Goal: Transaction & Acquisition: Obtain resource

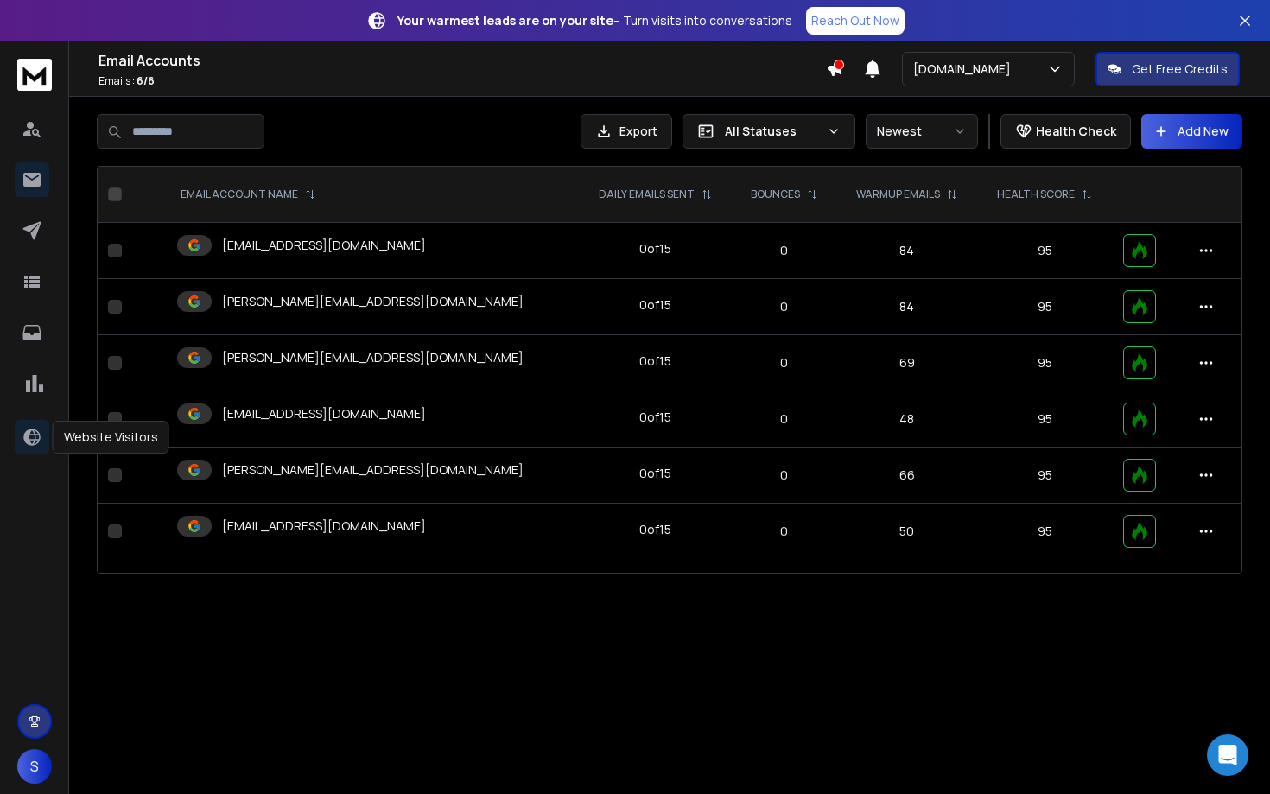
click at [22, 437] on icon at bounding box center [32, 437] width 21 height 21
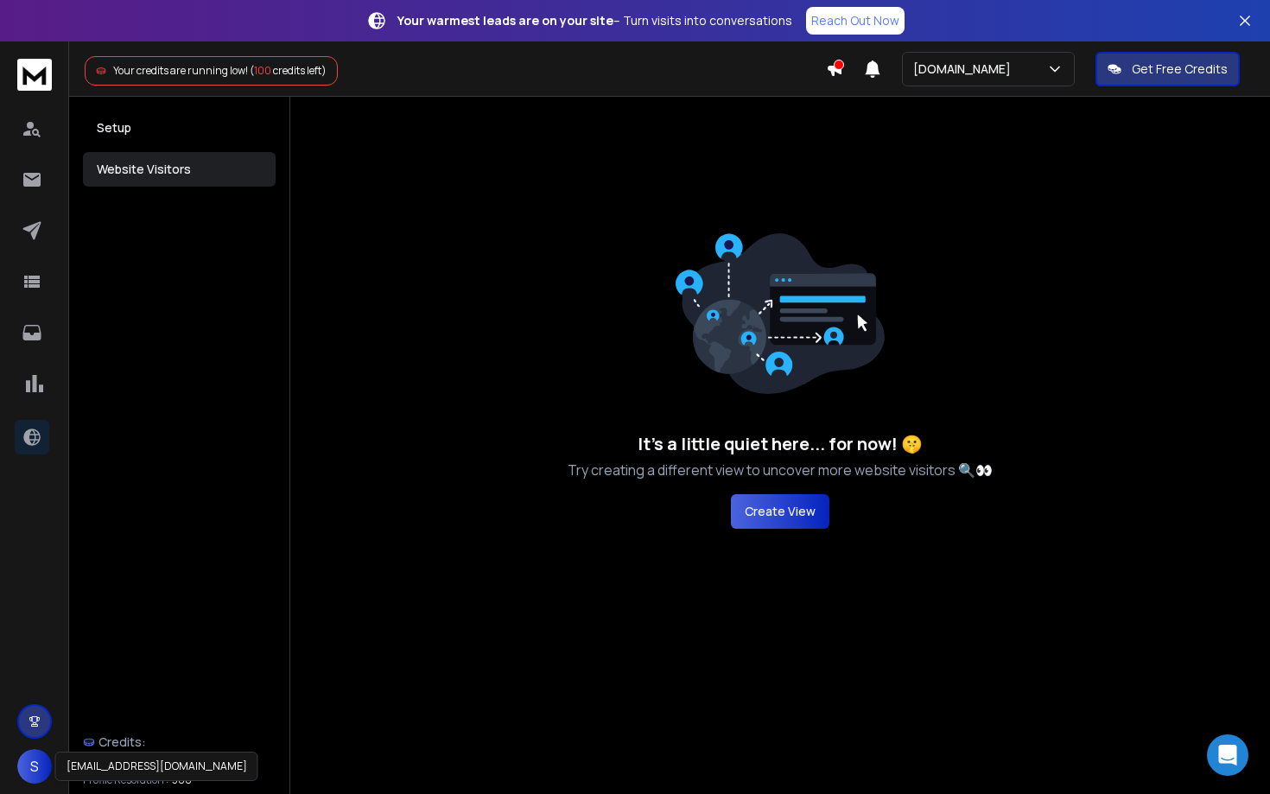
click at [45, 763] on span "S" at bounding box center [34, 766] width 35 height 35
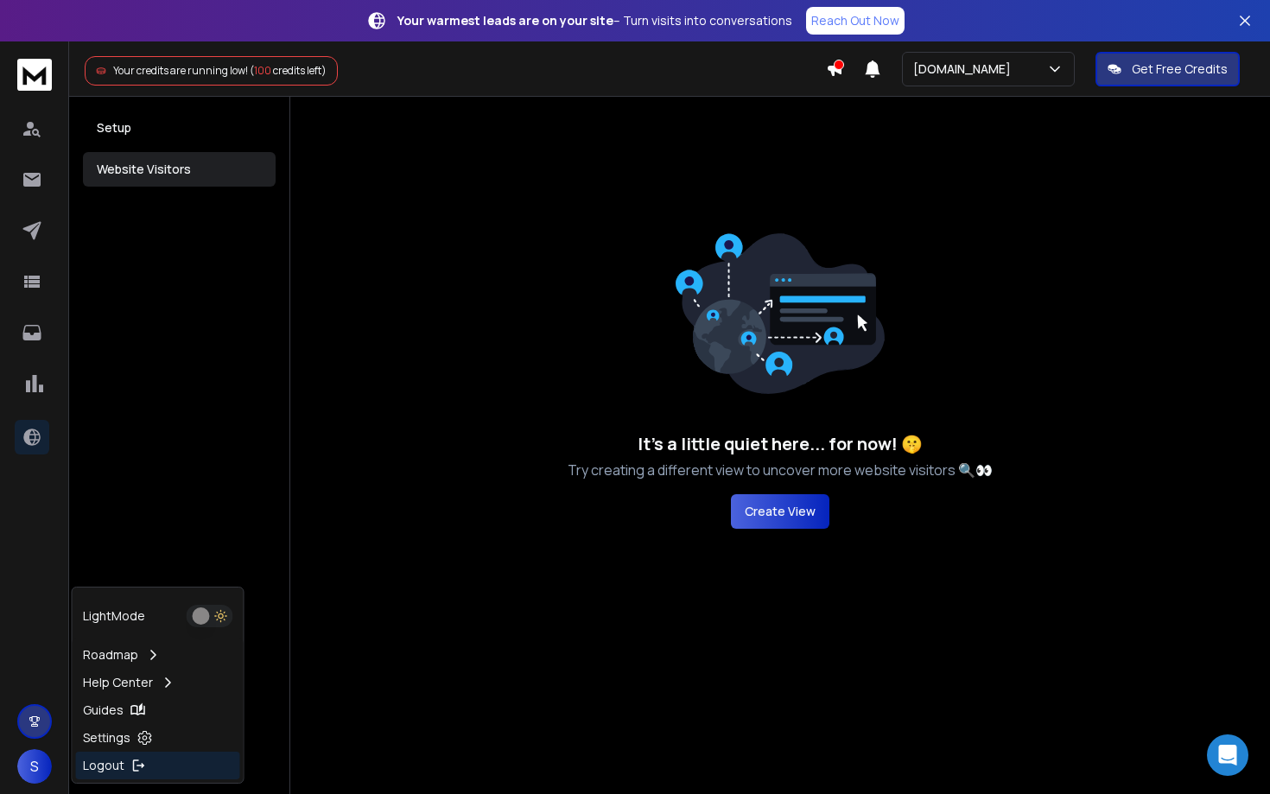
click at [83, 764] on p "Logout" at bounding box center [103, 765] width 41 height 17
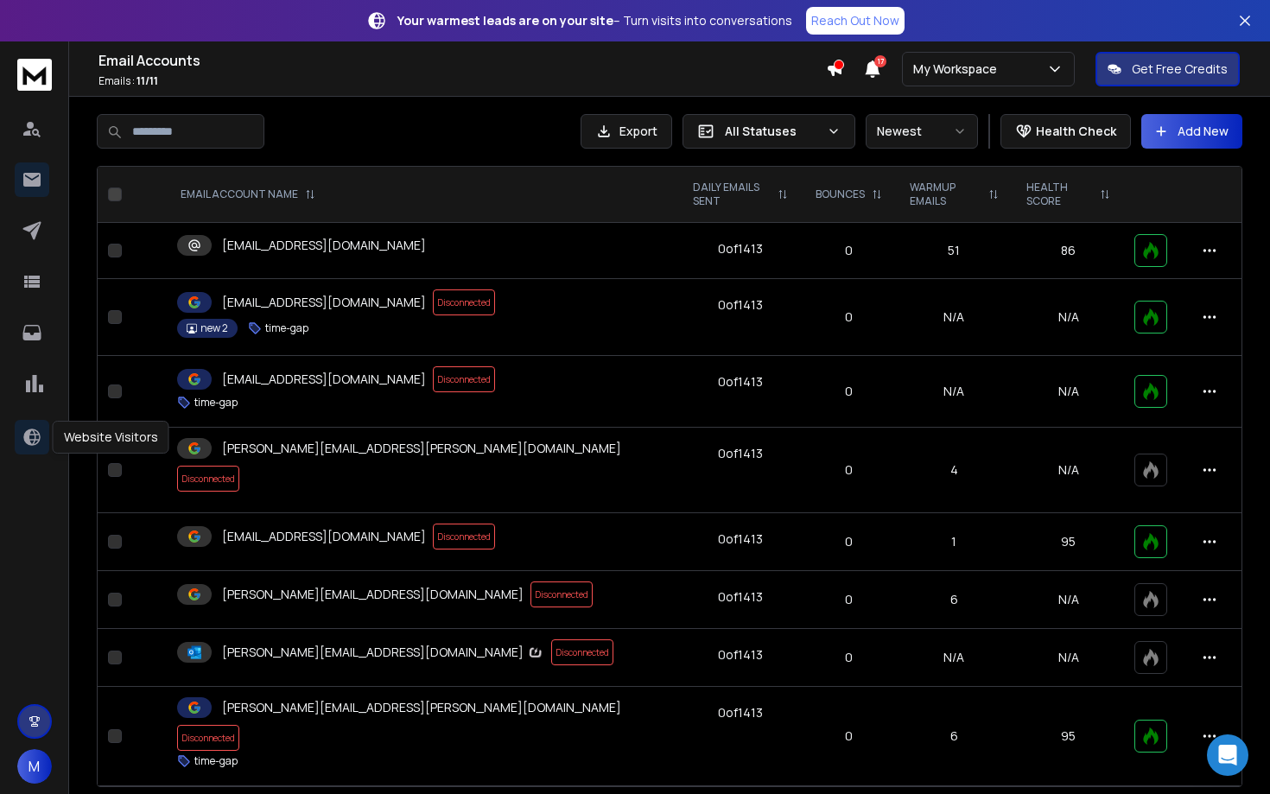
click at [35, 430] on icon at bounding box center [31, 437] width 17 height 17
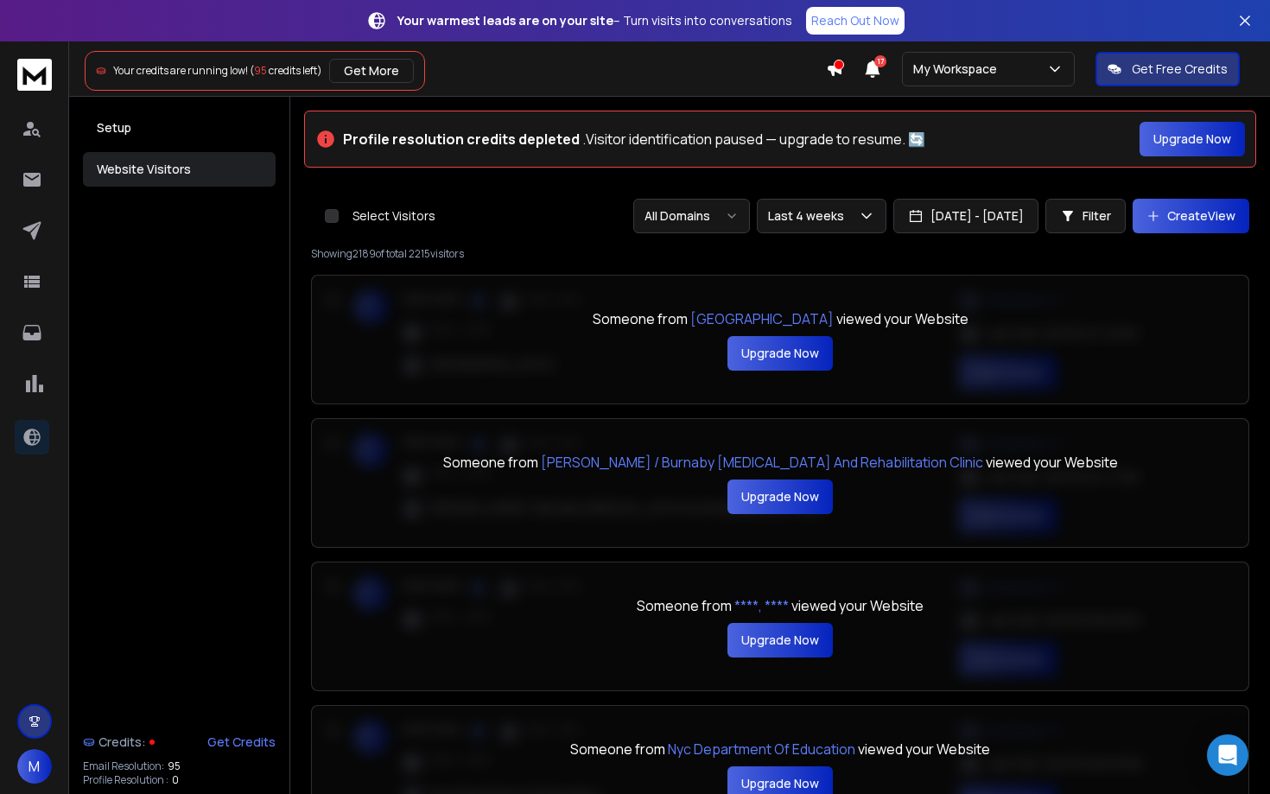
click at [1180, 205] on button "Create View" at bounding box center [1191, 216] width 117 height 35
click at [1081, 220] on button "Filter" at bounding box center [1086, 216] width 80 height 35
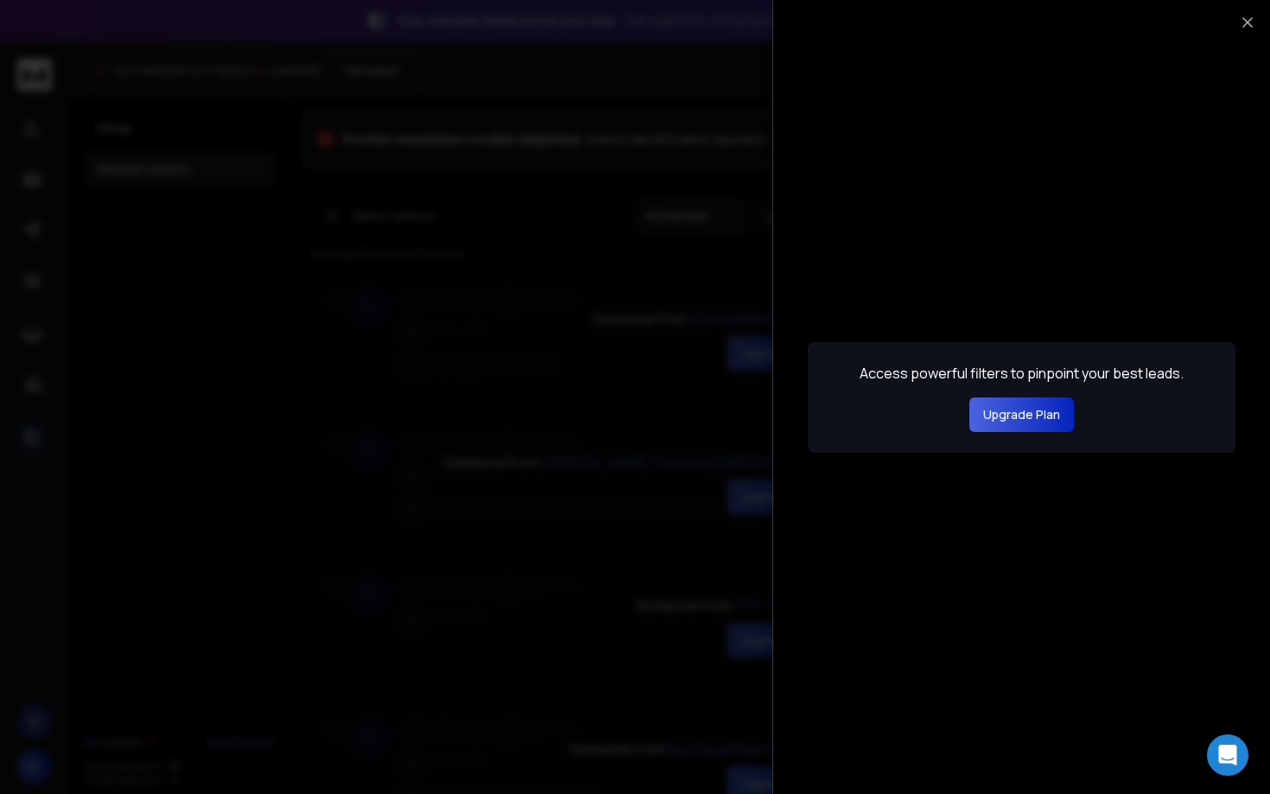
click at [967, 414] on div "Upgrade Plan" at bounding box center [1022, 415] width 386 height 35
click at [997, 414] on button "Upgrade Plan" at bounding box center [1022, 415] width 110 height 36
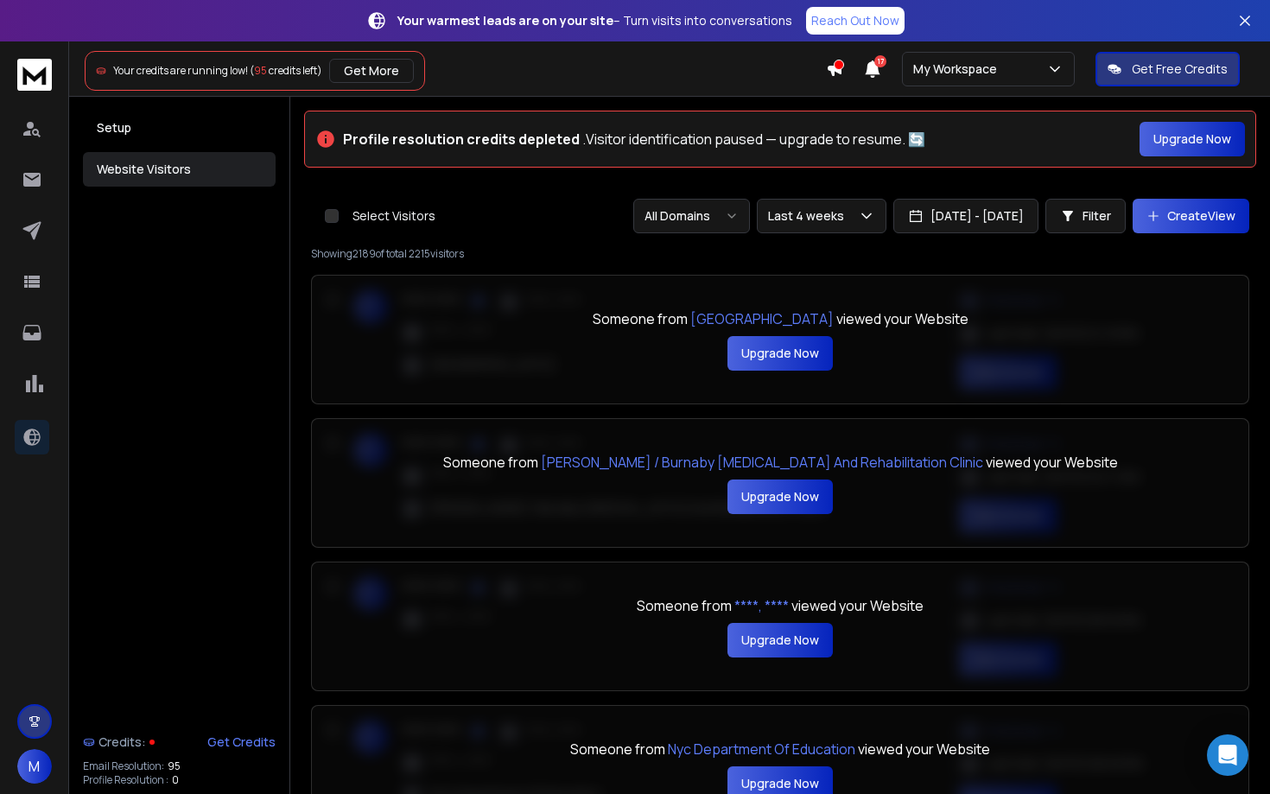
click at [910, 132] on p "Profile resolution credits depleted .Visitor identification paused — upgrade to…" at bounding box center [634, 139] width 582 height 21
click at [829, 361] on button "Upgrade Now" at bounding box center [780, 353] width 105 height 35
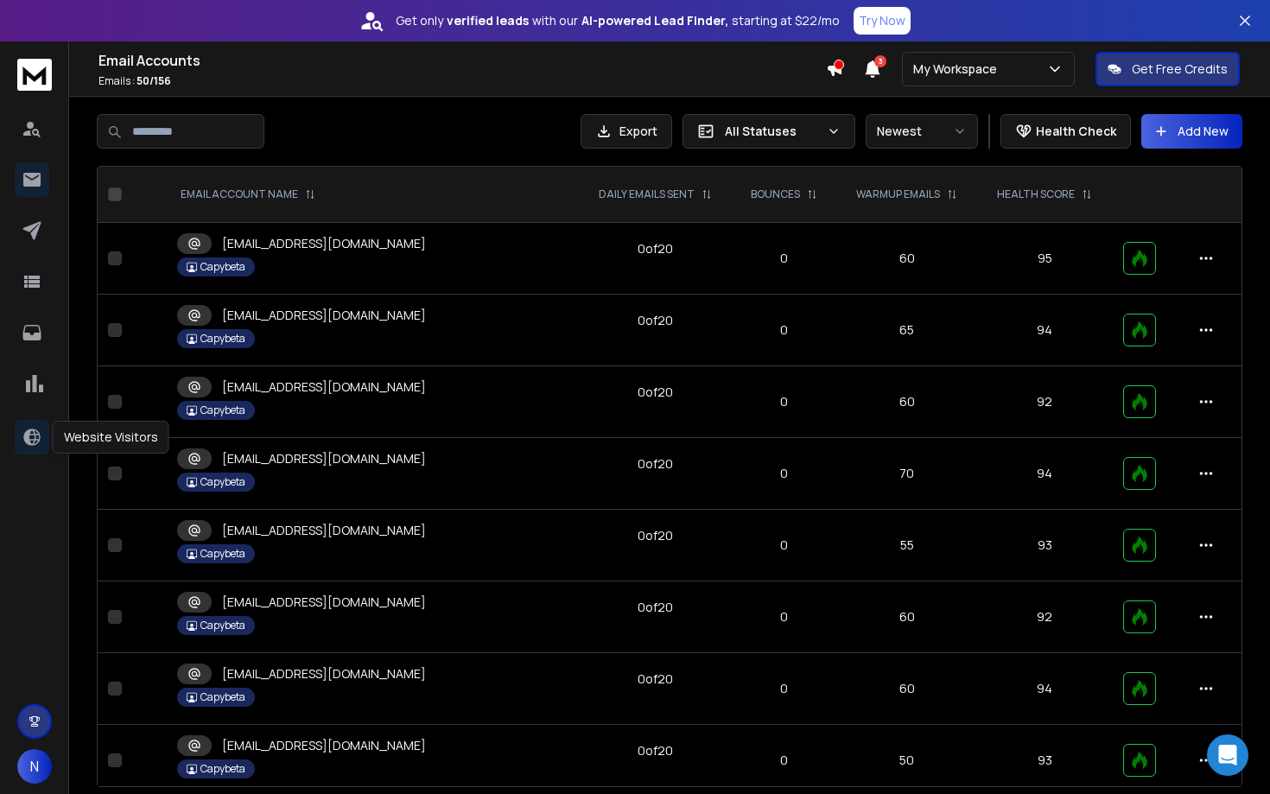
click at [25, 430] on icon at bounding box center [32, 437] width 21 height 21
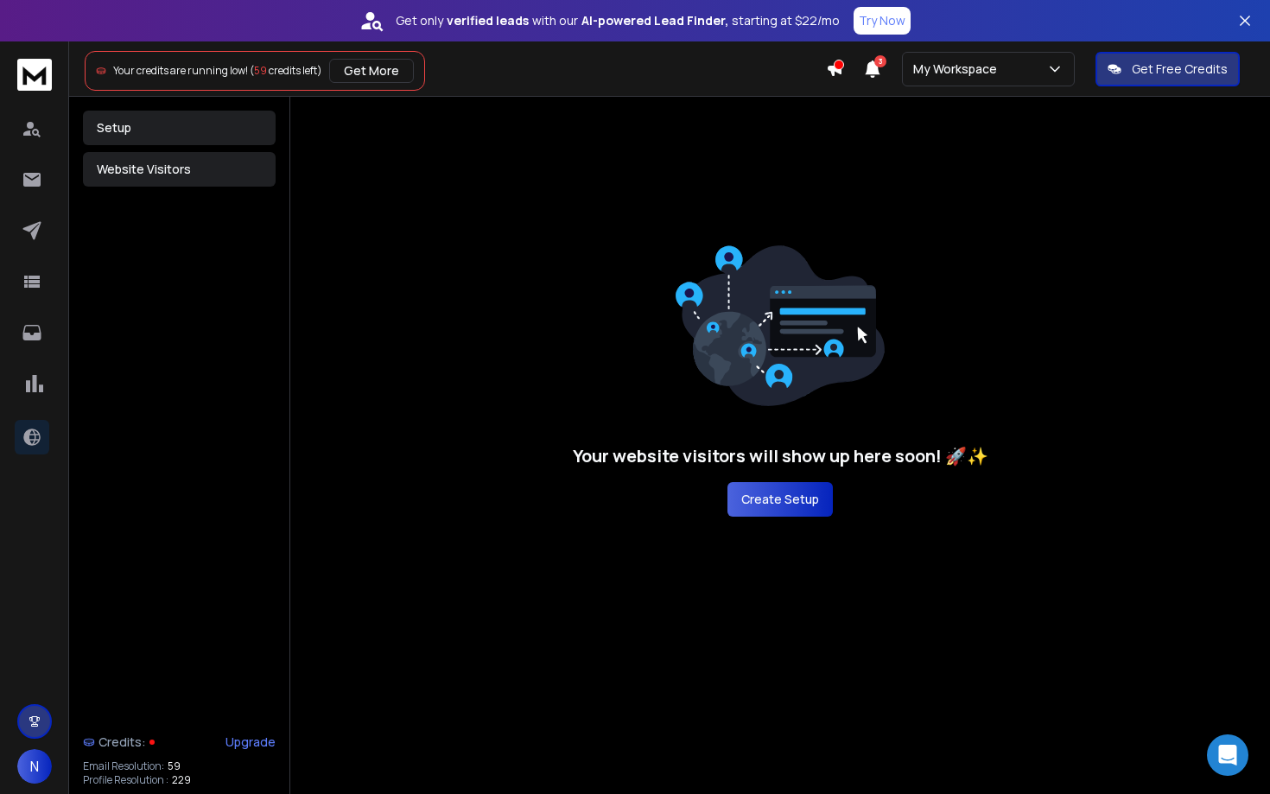
click at [141, 135] on button "Setup" at bounding box center [179, 128] width 193 height 35
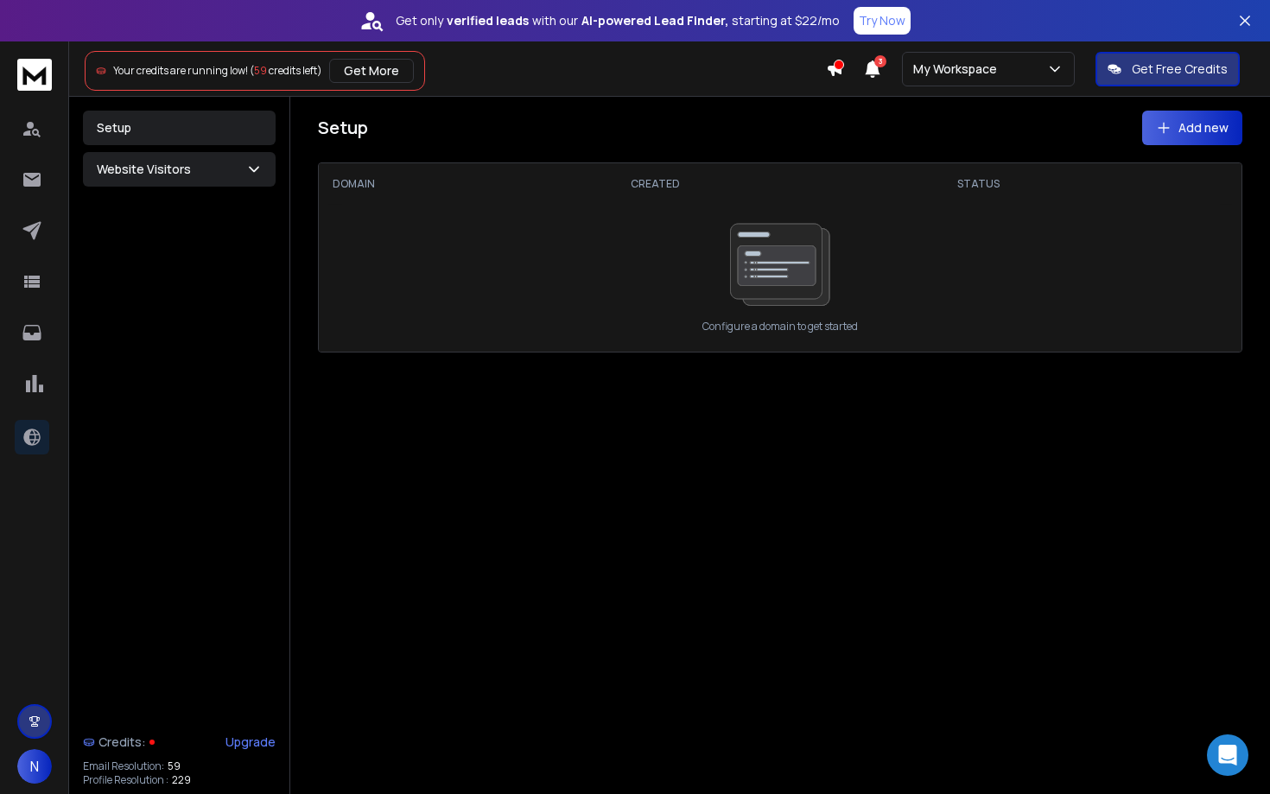
click at [156, 162] on button "Website Visitors" at bounding box center [179, 169] width 193 height 35
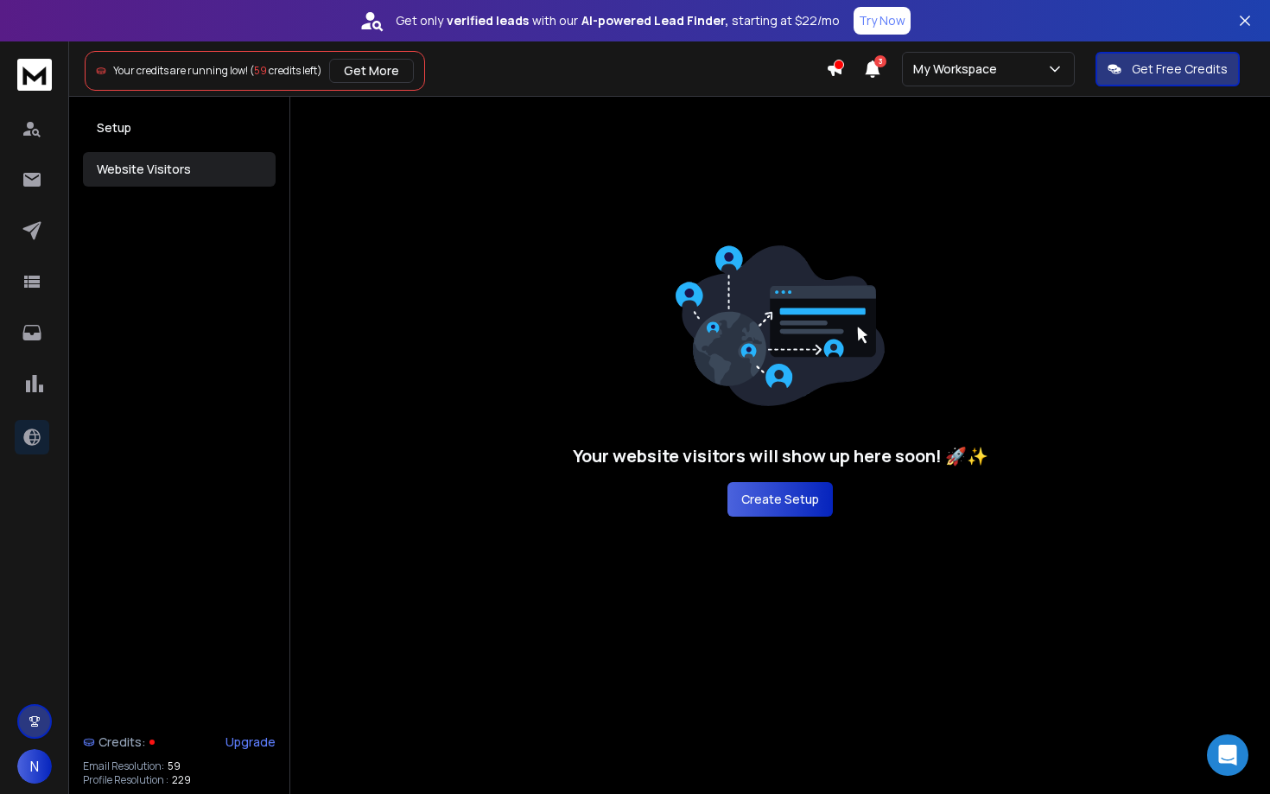
click at [34, 761] on span "N" at bounding box center [34, 766] width 35 height 35
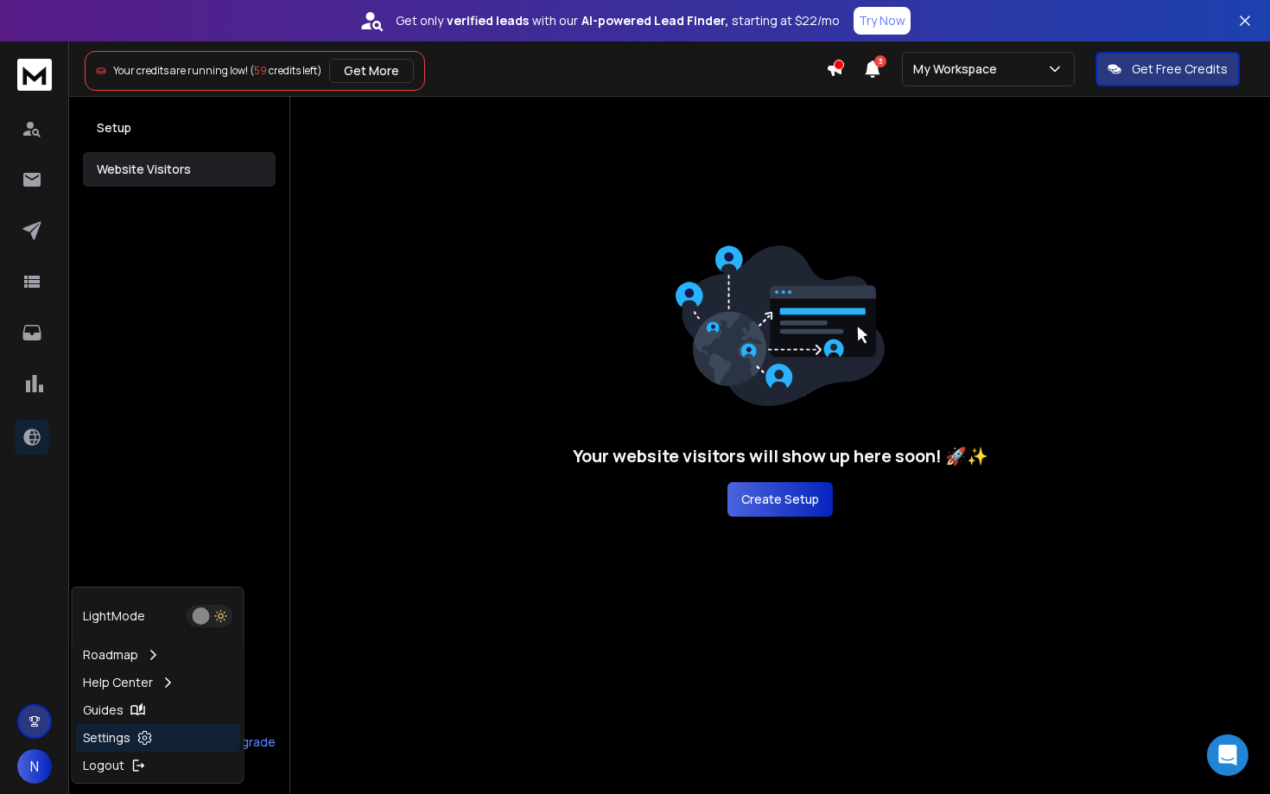
click at [124, 739] on p "Settings" at bounding box center [107, 737] width 48 height 17
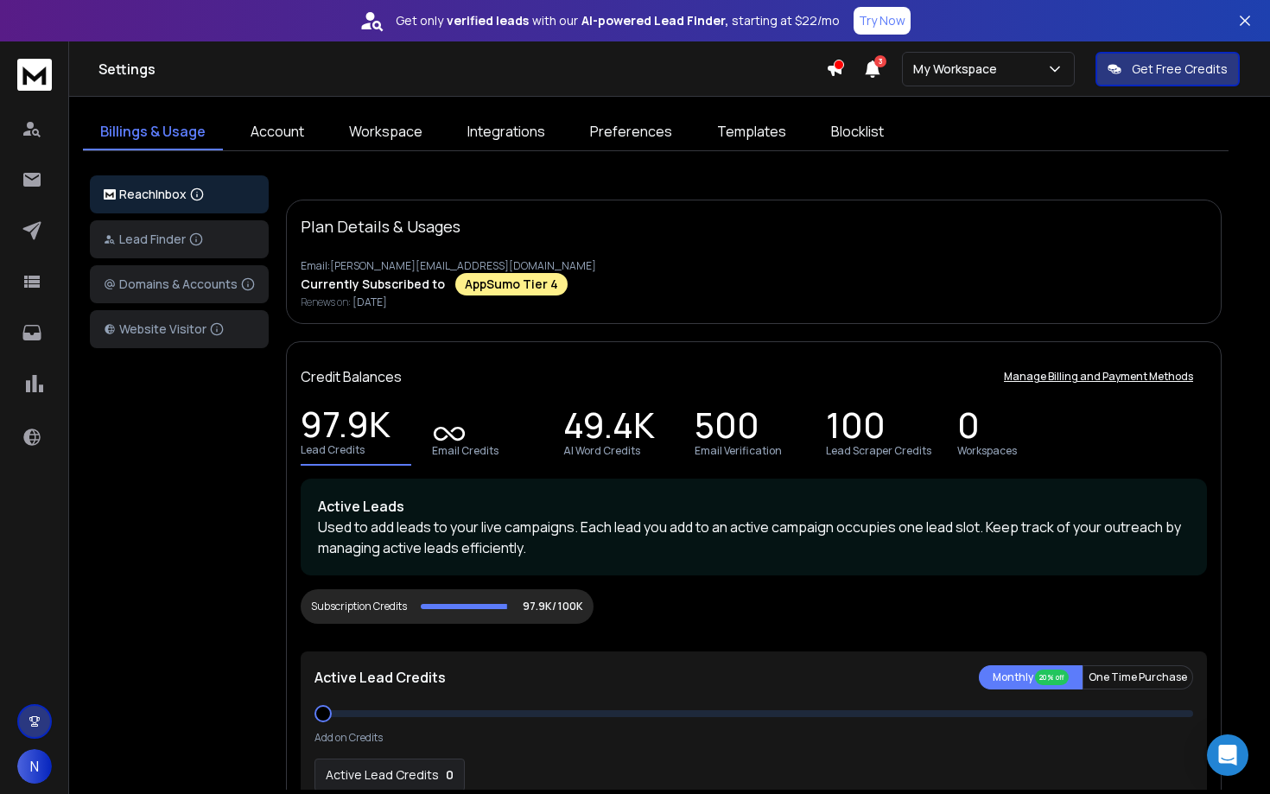
click at [201, 307] on div "ReachInbox Lead Finder Domains & Accounts Website Visitor Plan Details & Usages…" at bounding box center [656, 475] width 1132 height 601
click at [187, 328] on button "Website Visitor" at bounding box center [179, 329] width 179 height 38
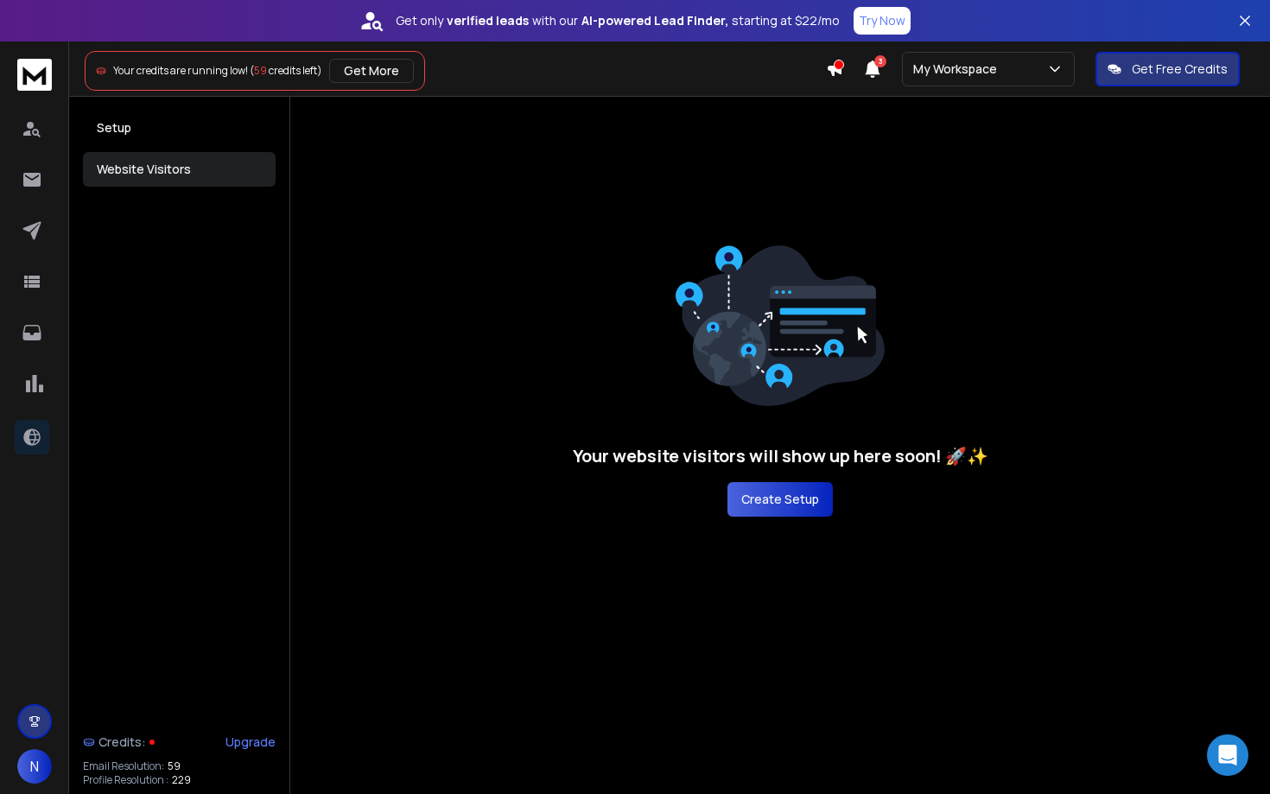
click at [194, 140] on button "Setup" at bounding box center [179, 128] width 193 height 35
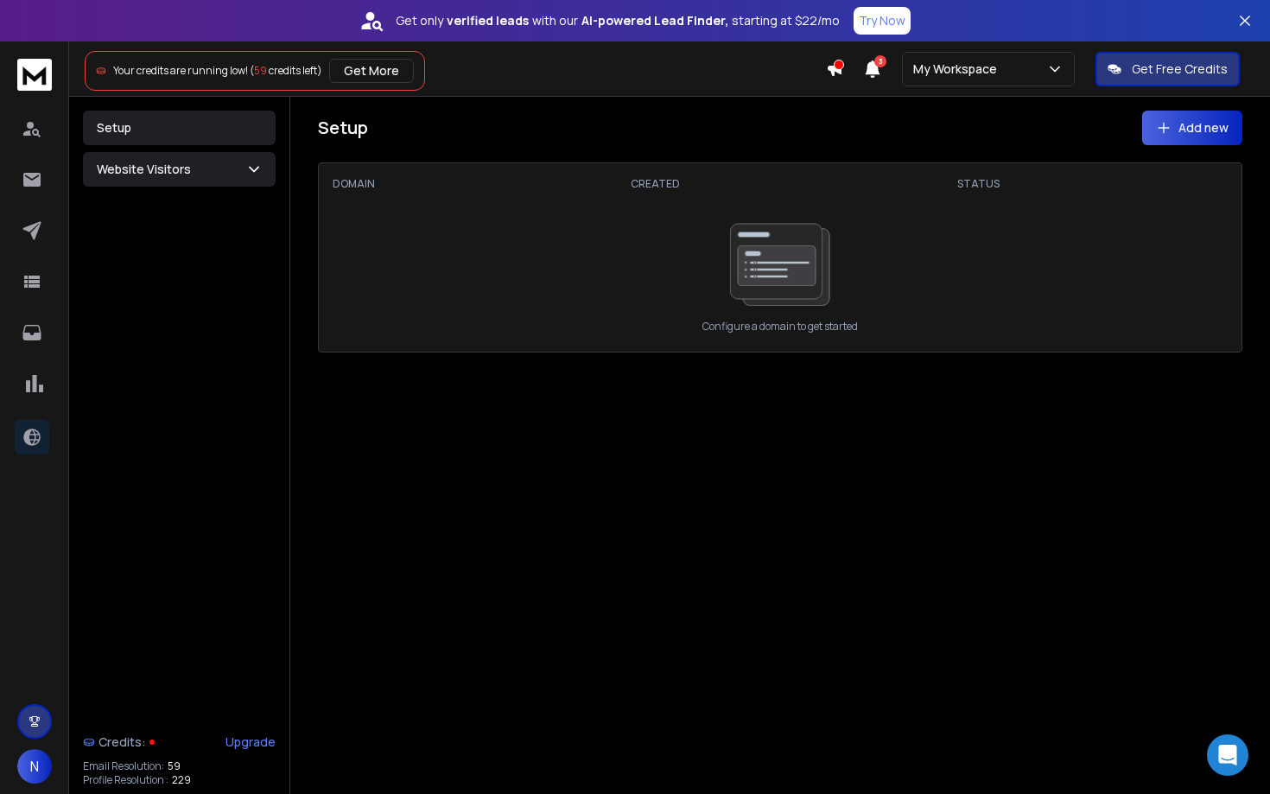
click at [207, 174] on button "Website Visitors" at bounding box center [179, 169] width 193 height 35
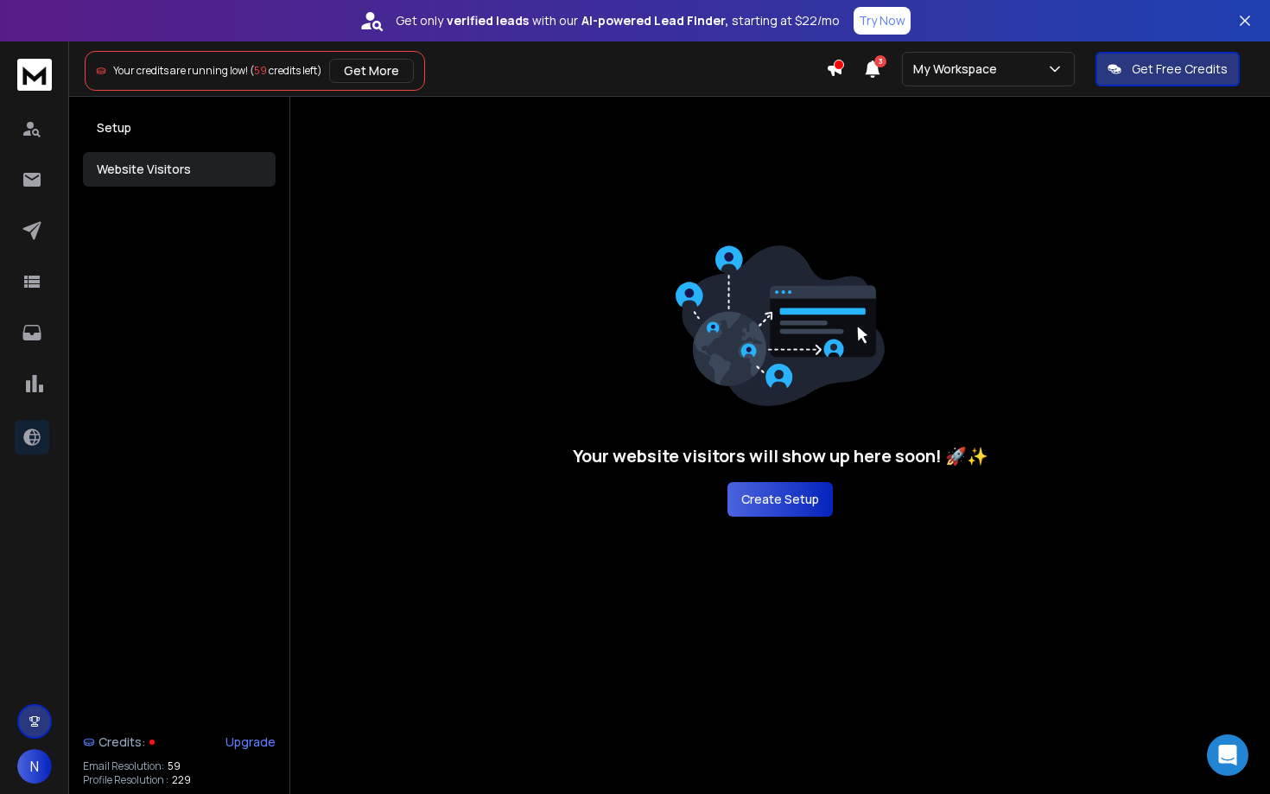
click at [781, 496] on button "Create Setup" at bounding box center [780, 499] width 105 height 35
click at [516, 485] on div "Your website visitors will show up here soon! 🚀✨ Create Setup" at bounding box center [780, 369] width 938 height 516
click at [1245, 29] on div at bounding box center [1245, 20] width 16 height 41
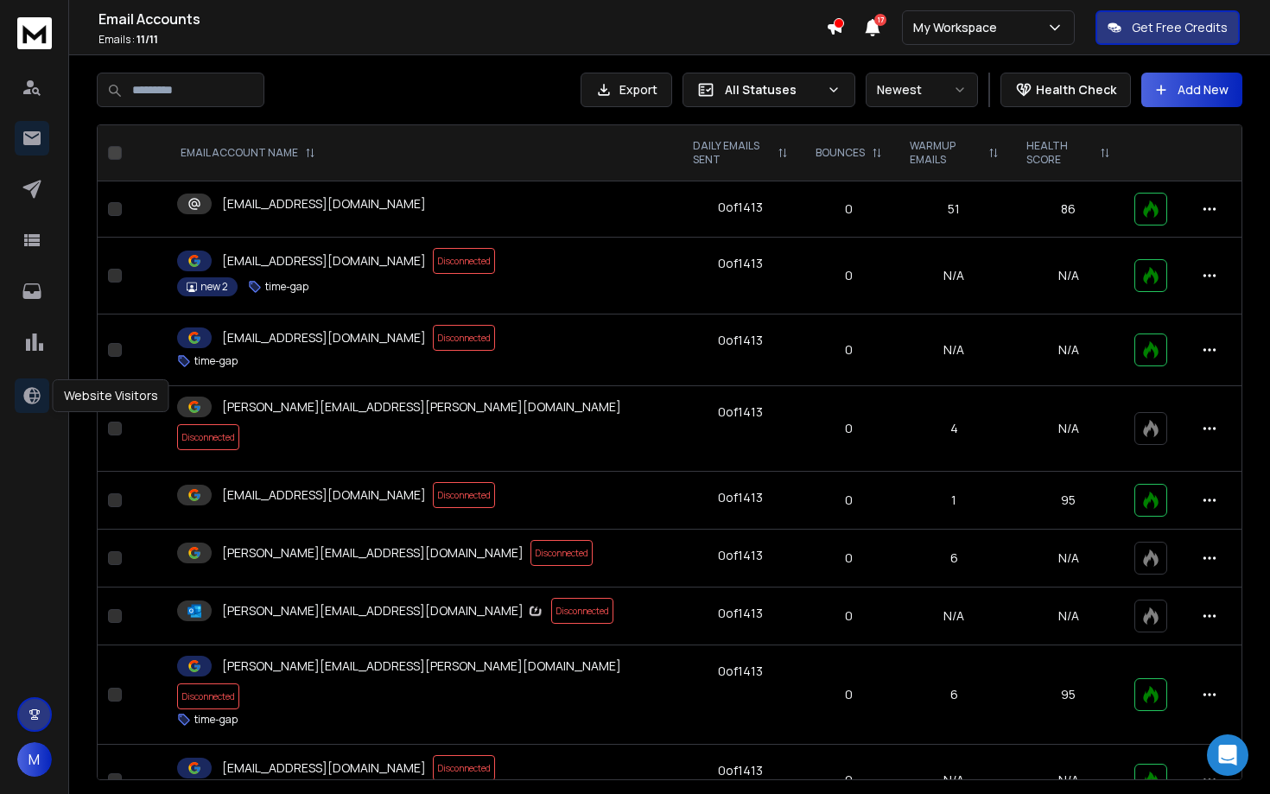
click at [35, 409] on link at bounding box center [32, 396] width 35 height 35
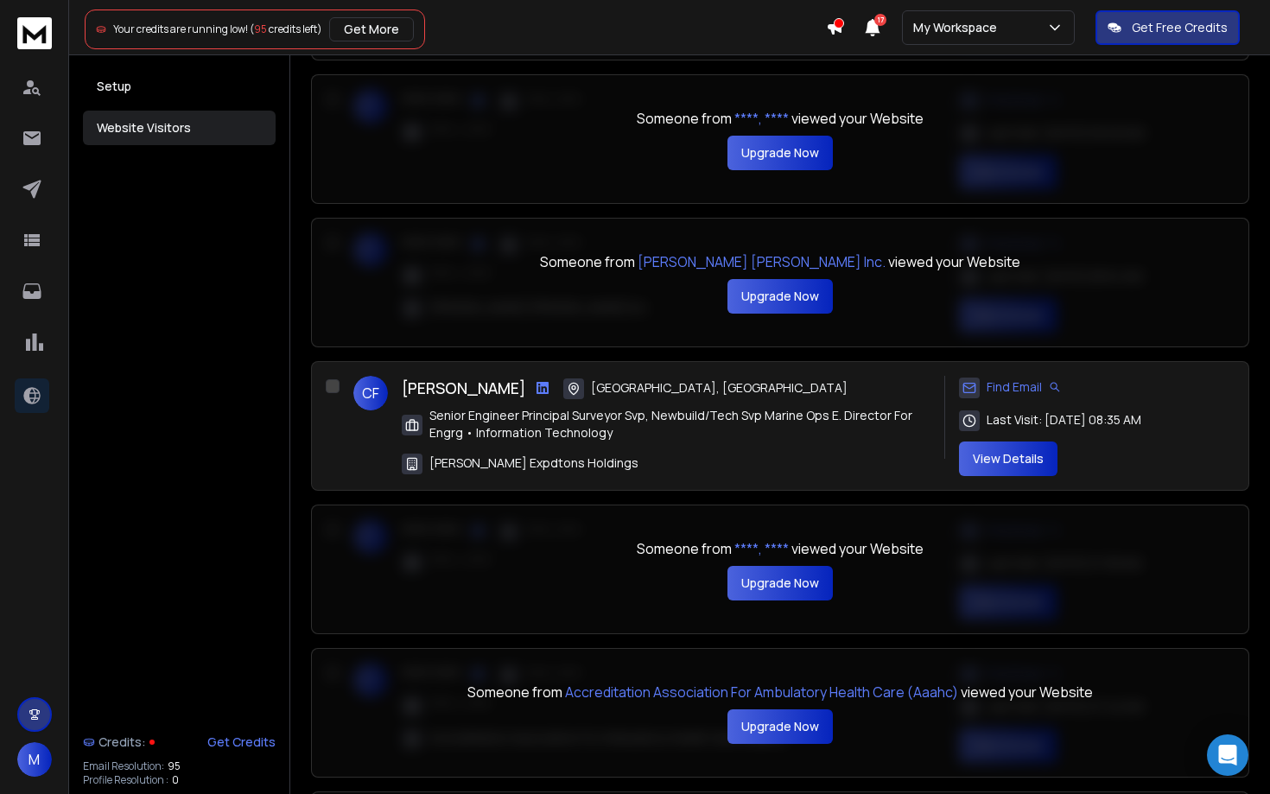
scroll to position [4175, 0]
click at [1000, 454] on button "View Details" at bounding box center [1008, 459] width 99 height 35
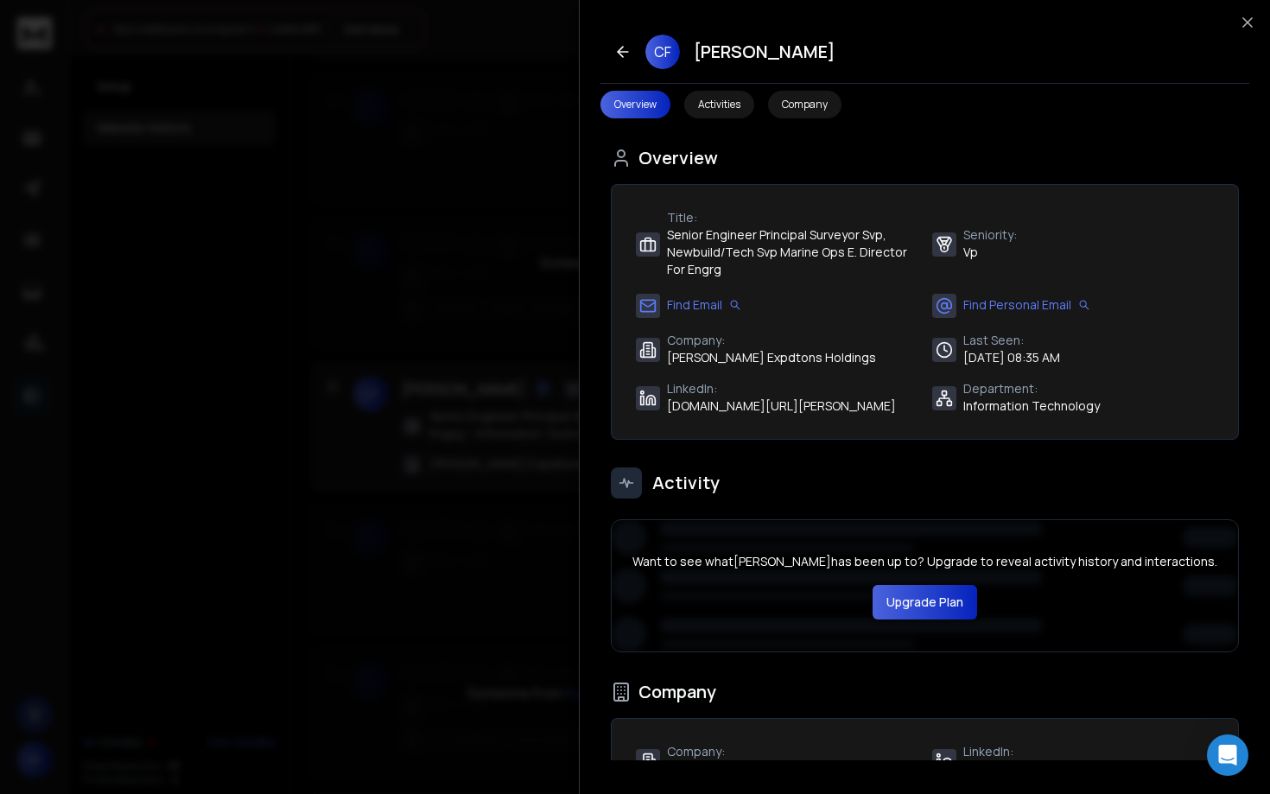
click at [432, 410] on div at bounding box center [635, 397] width 1270 height 794
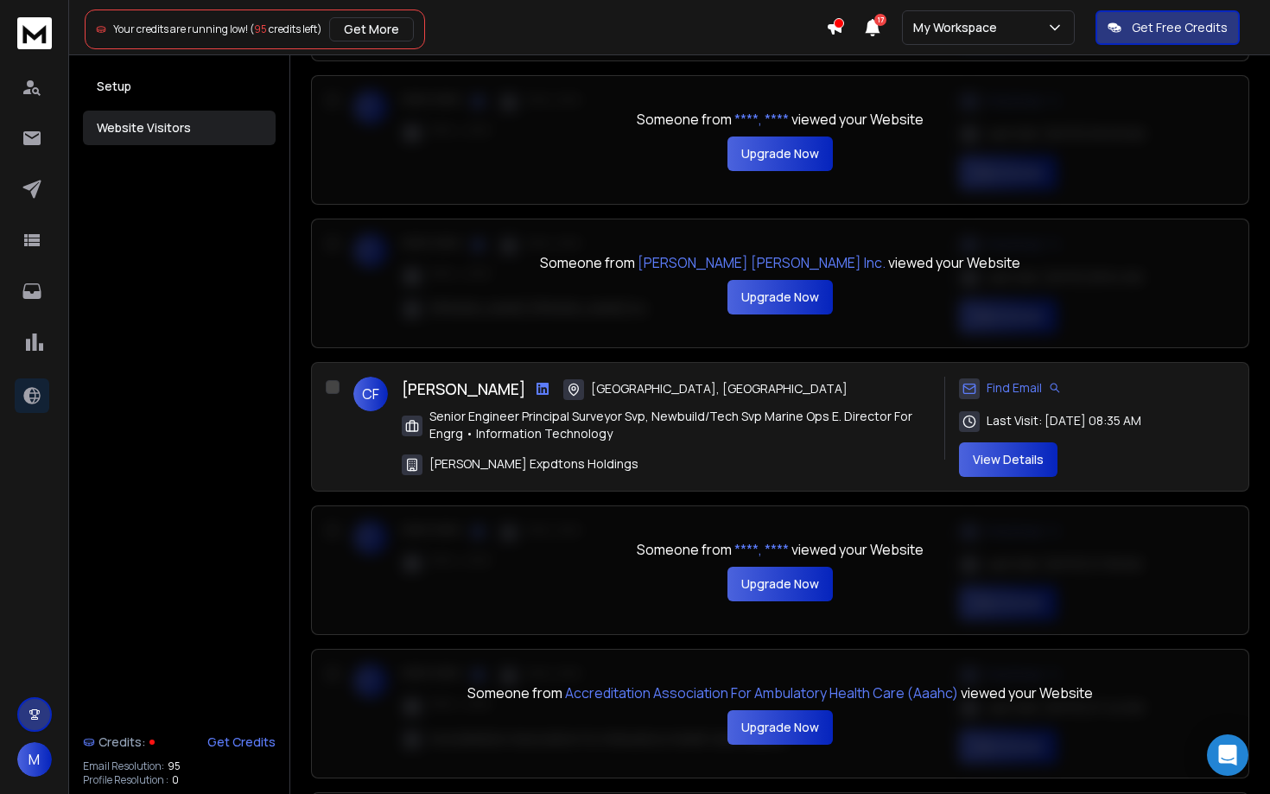
click at [994, 385] on div "Find Email" at bounding box center [1010, 388] width 102 height 22
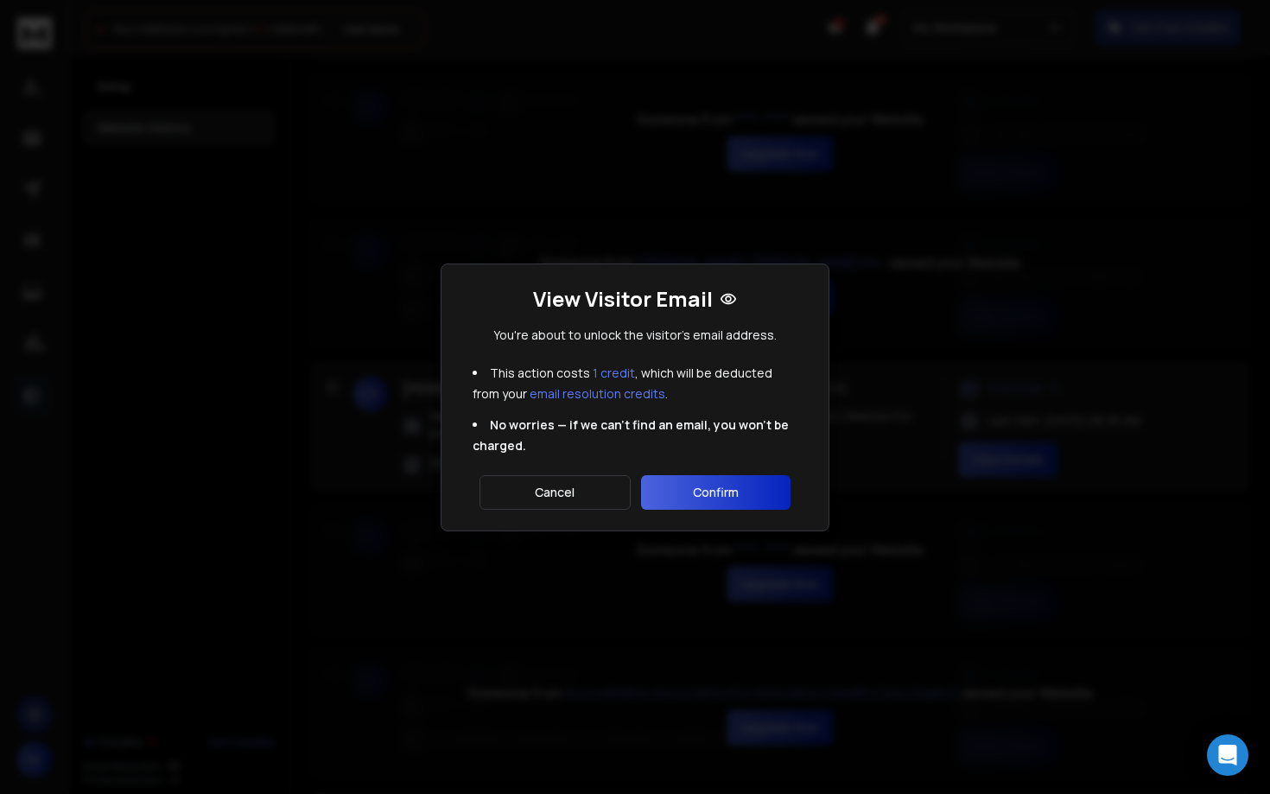
click at [748, 489] on button "Confirm" at bounding box center [716, 492] width 150 height 35
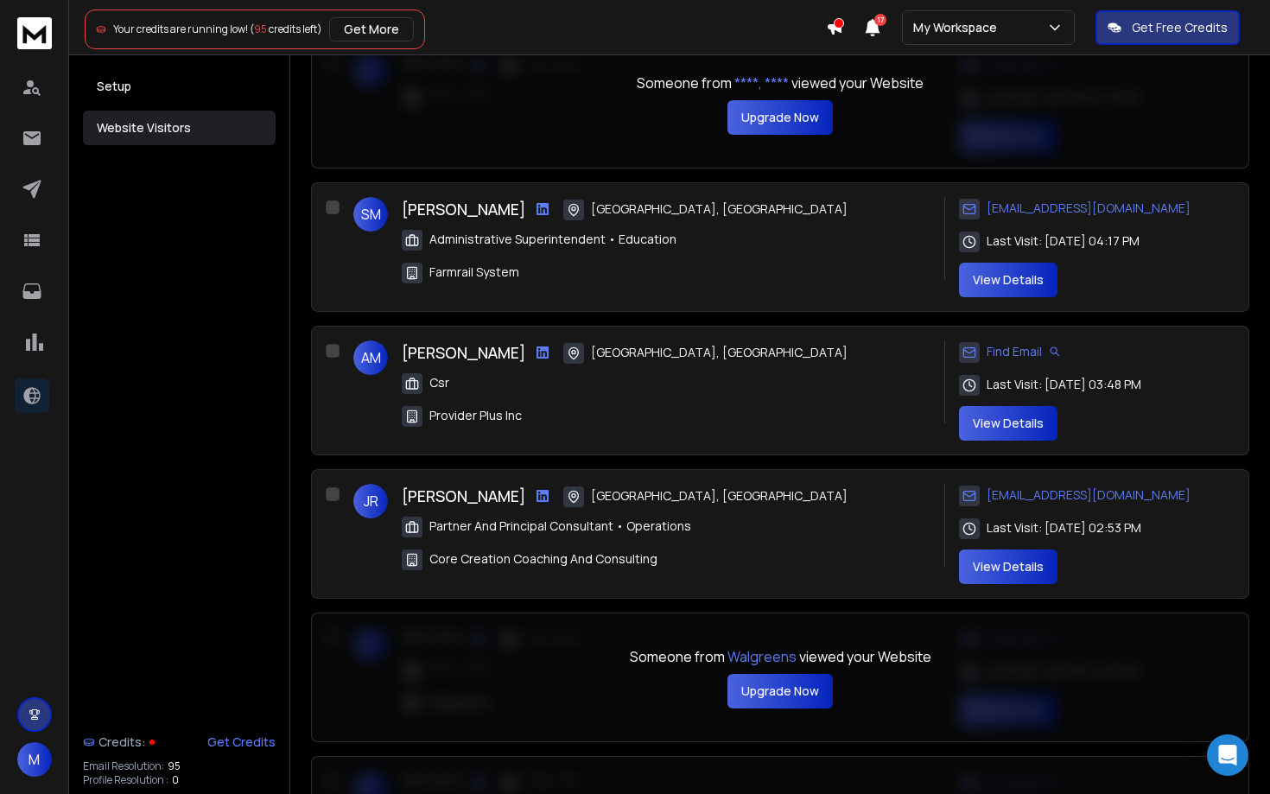
scroll to position [10779, 0]
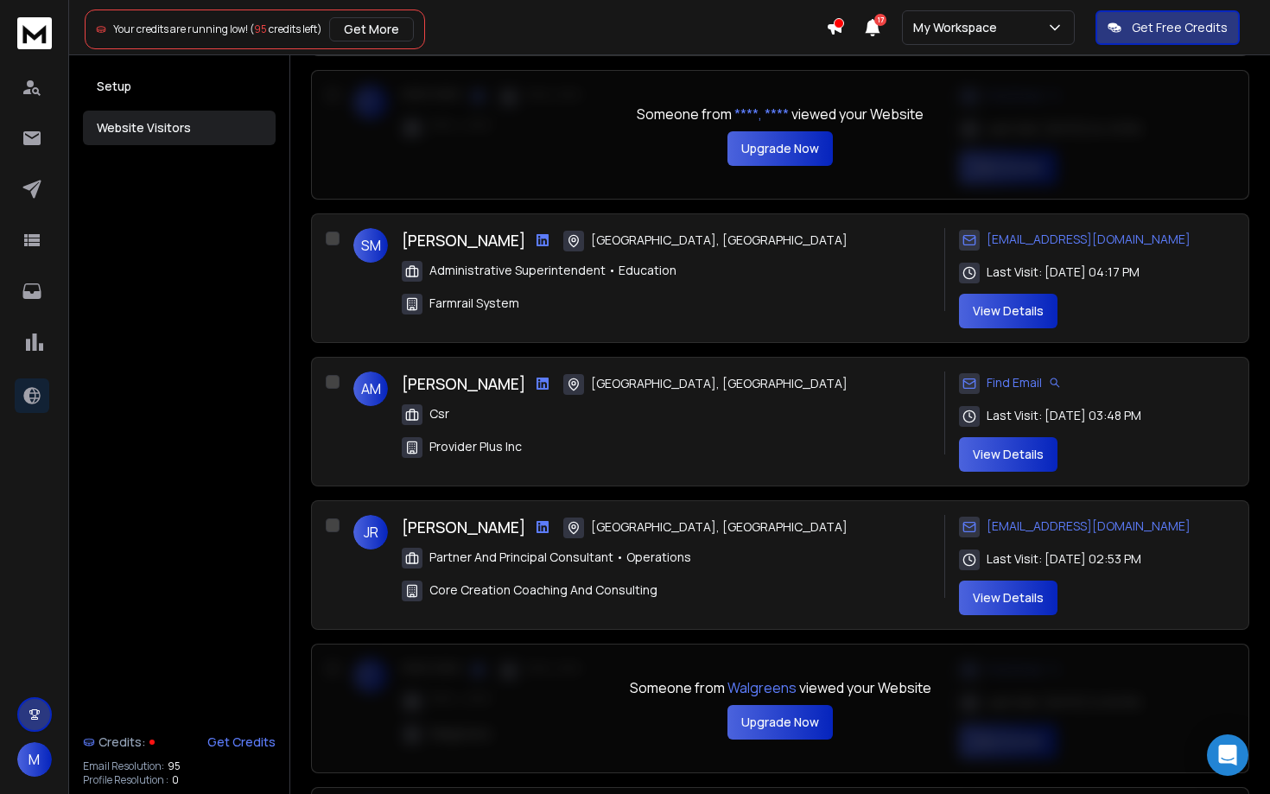
click at [1002, 382] on div "Find Email" at bounding box center [1010, 383] width 102 height 22
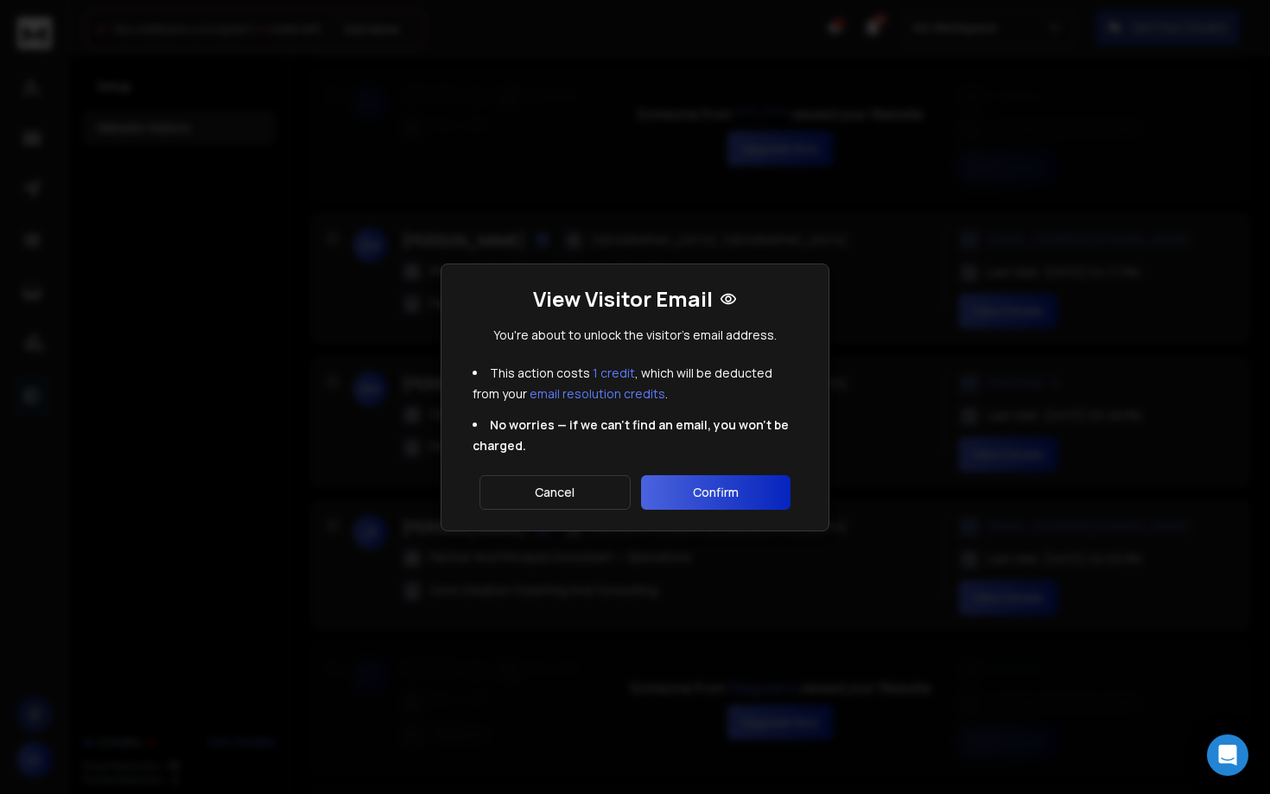
click at [608, 373] on span "1 credit" at bounding box center [614, 373] width 42 height 16
click at [653, 495] on button "Confirm" at bounding box center [716, 492] width 150 height 35
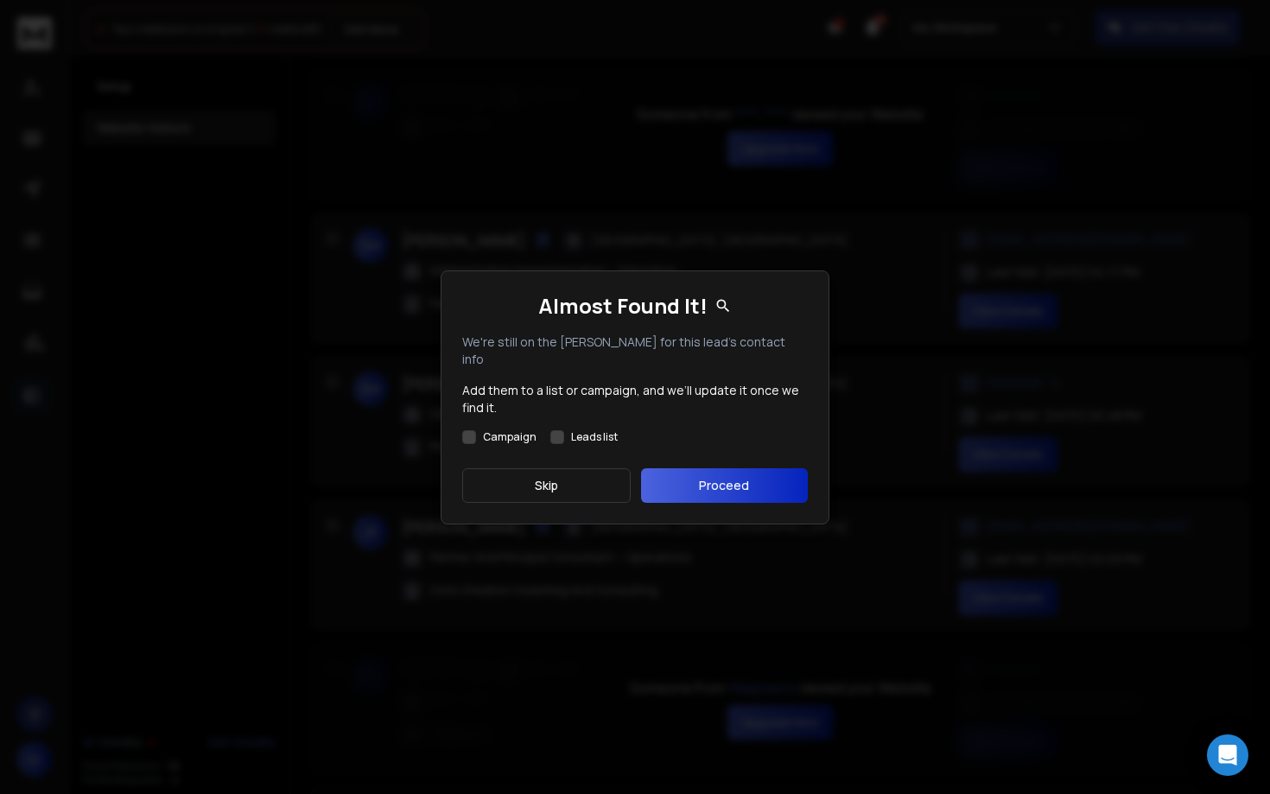
click at [688, 468] on button "Proceed" at bounding box center [724, 485] width 167 height 35
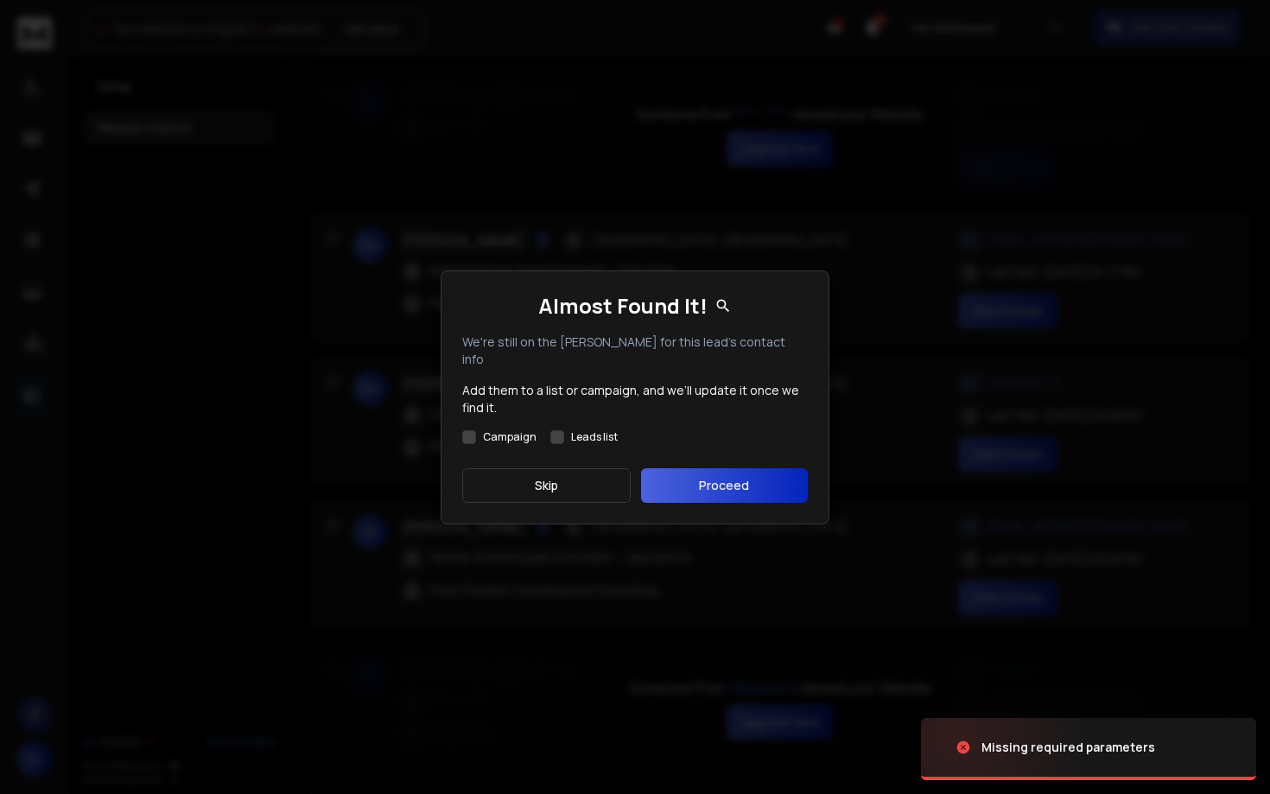
click at [692, 468] on button "Proceed" at bounding box center [724, 485] width 167 height 35
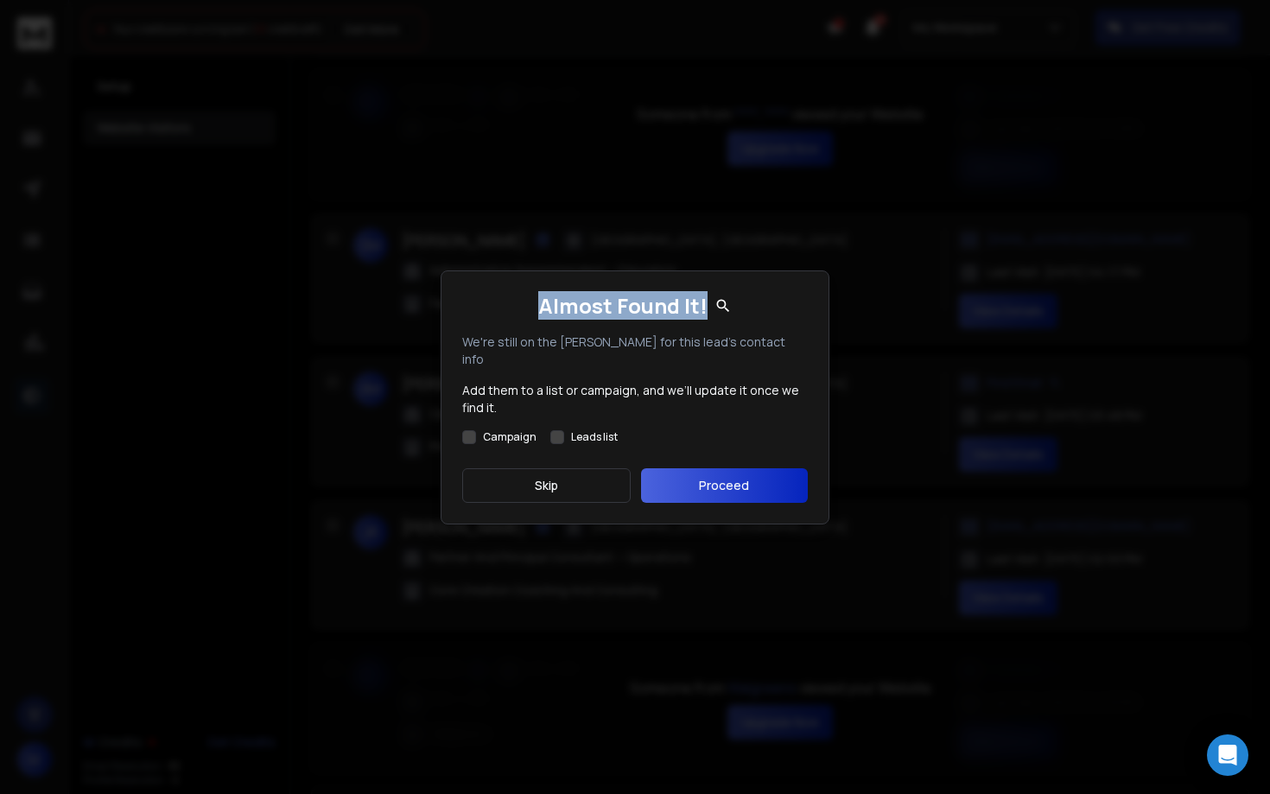
drag, startPoint x: 706, startPoint y: 314, endPoint x: 524, endPoint y: 314, distance: 182.3
click at [524, 314] on div "Almost Found It! We're still on the [PERSON_NAME] for this lead's contact info …" at bounding box center [635, 397] width 387 height 252
copy h1 "Almost Found It!"
click at [497, 430] on label "Campaign" at bounding box center [510, 437] width 54 height 14
click at [508, 430] on label "Campaign" at bounding box center [510, 437] width 54 height 14
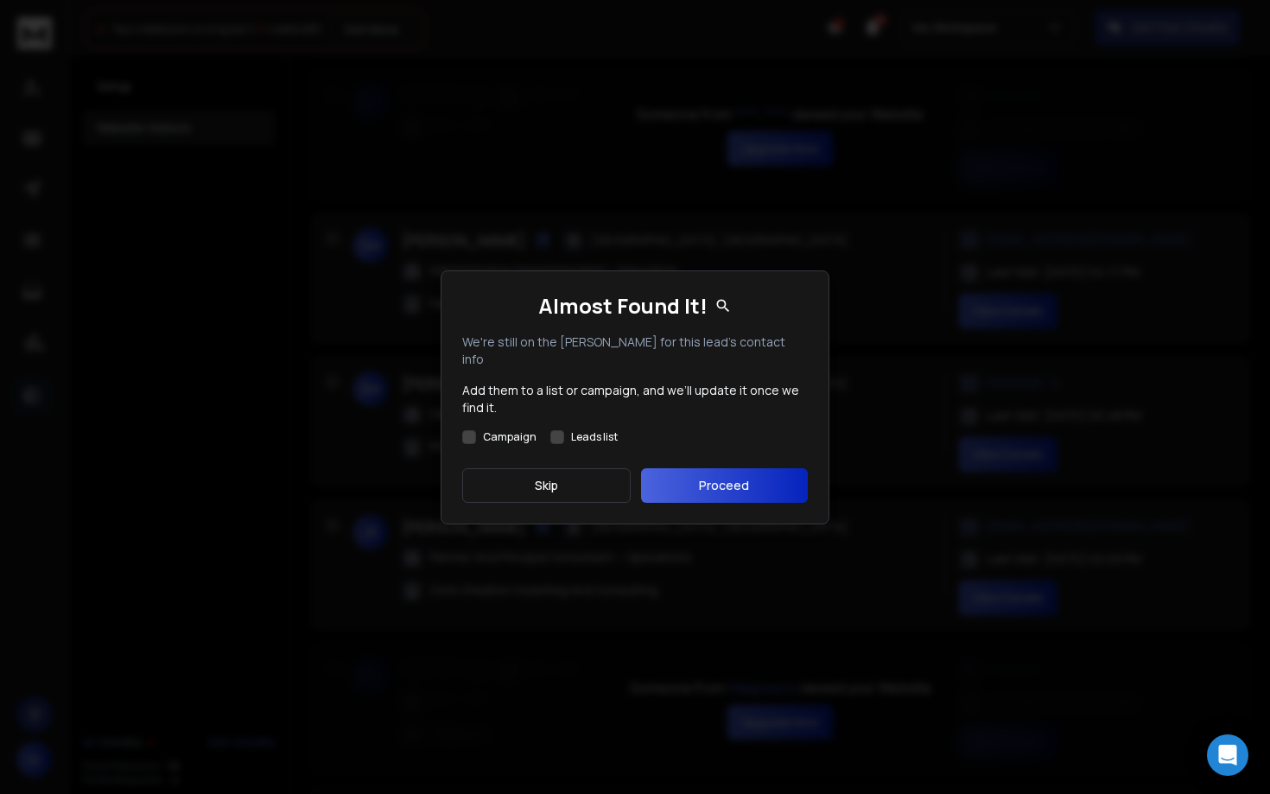
click at [468, 430] on button "Campaign" at bounding box center [469, 437] width 14 height 14
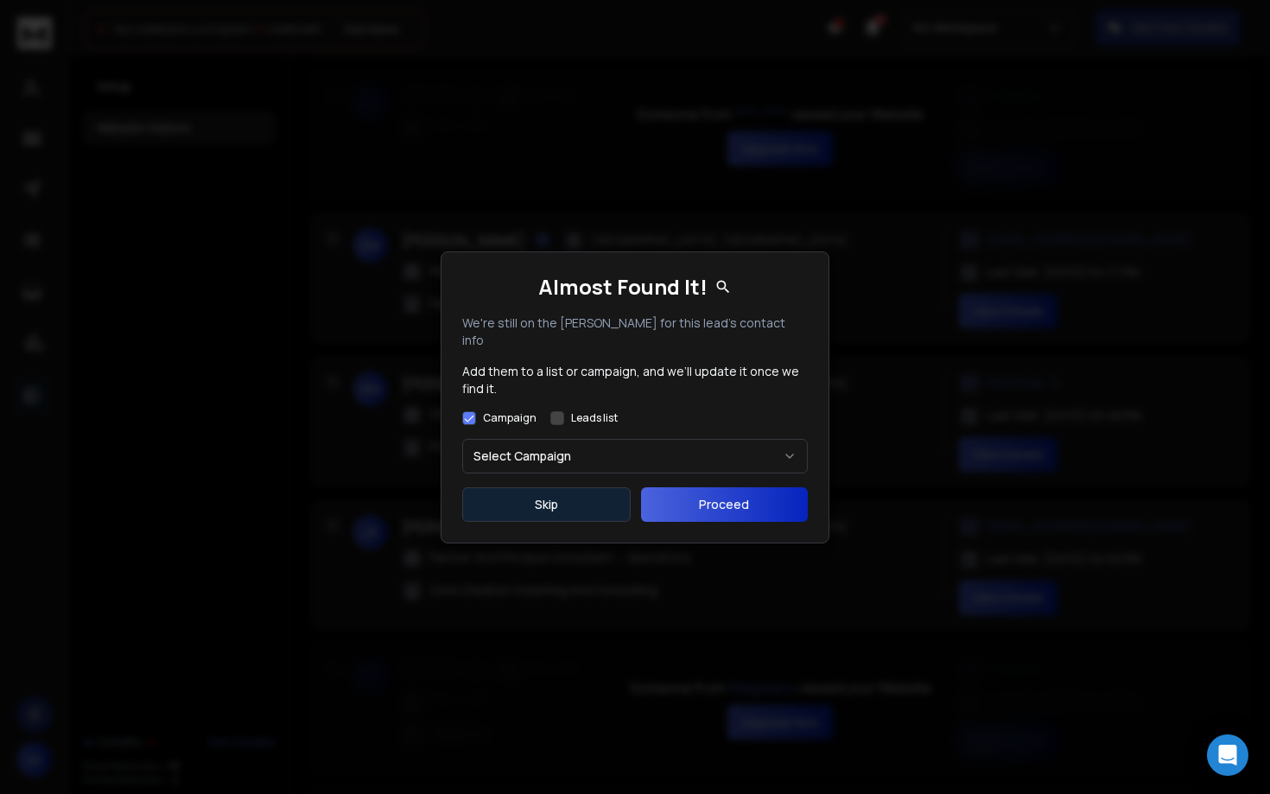
click at [582, 494] on button "Skip" at bounding box center [546, 504] width 169 height 35
